Goal: Task Accomplishment & Management: Use online tool/utility

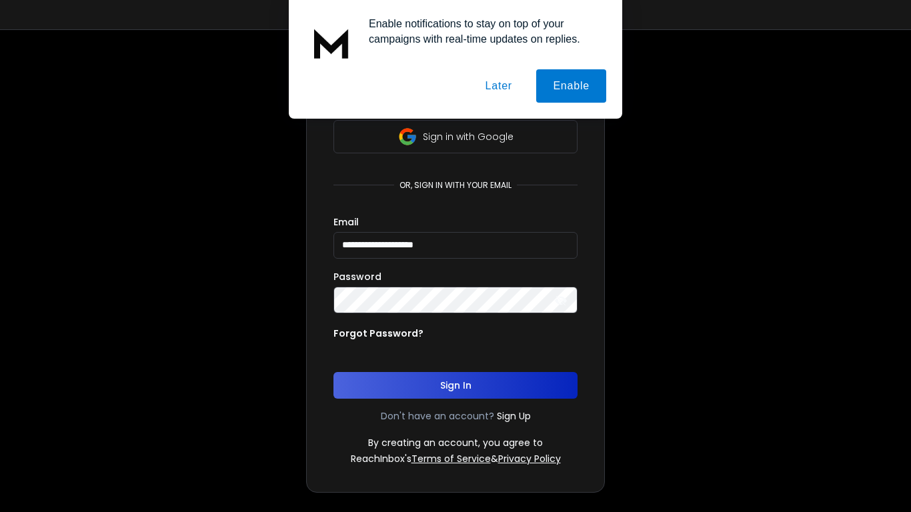
type input "**********"
click at [456, 385] on button "Sign In" at bounding box center [455, 385] width 244 height 27
